Goal: Information Seeking & Learning: Check status

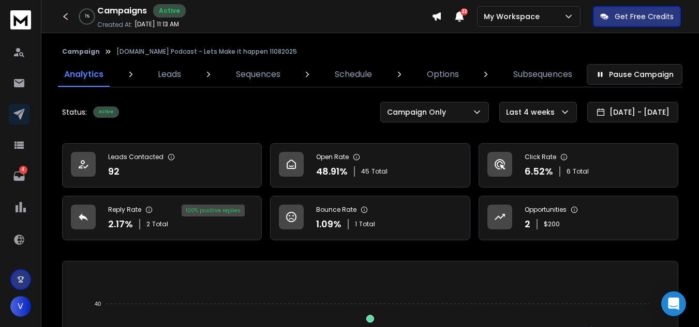
click at [79, 54] on button "Campaign" at bounding box center [81, 52] width 38 height 8
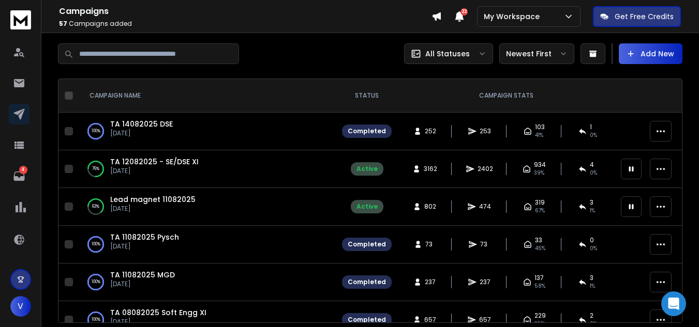
click at [143, 198] on span "Lead magnet 11082025" at bounding box center [152, 199] width 85 height 10
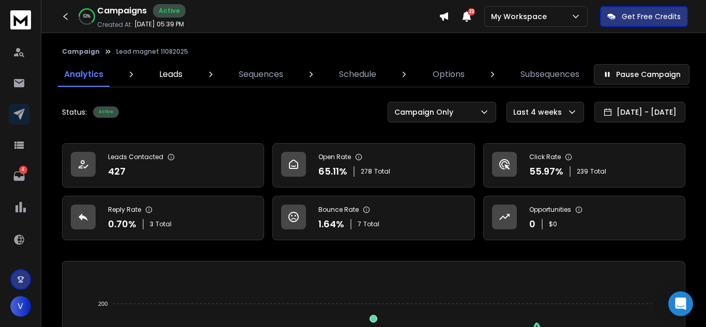
click at [165, 77] on p "Leads" at bounding box center [170, 74] width 23 height 12
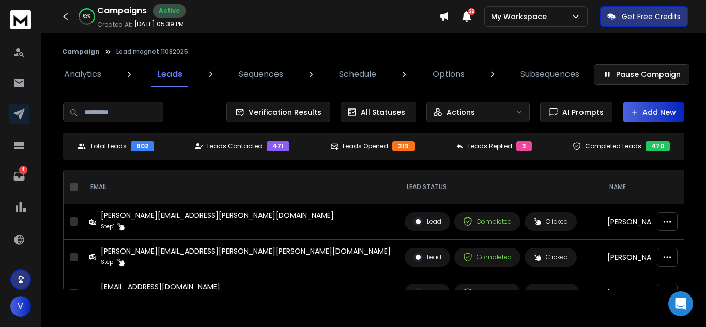
click at [74, 48] on button "Campaign" at bounding box center [81, 52] width 38 height 8
